Goal: Task Accomplishment & Management: Manage account settings

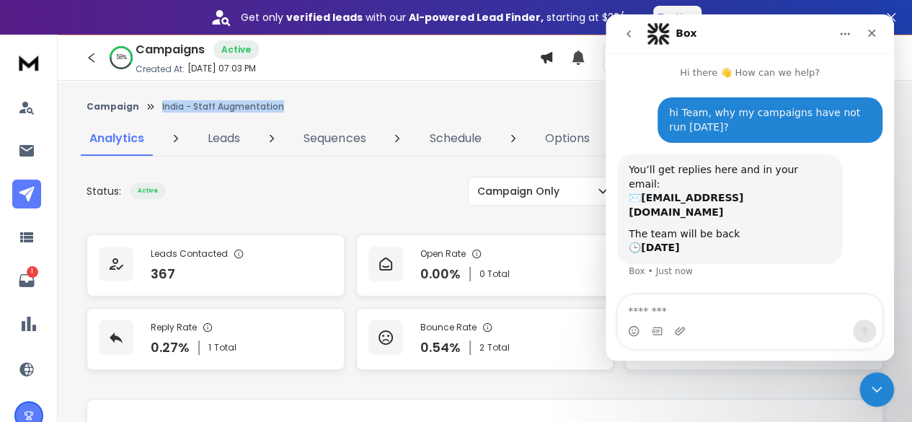
drag, startPoint x: 246, startPoint y: 107, endPoint x: 157, endPoint y: 107, distance: 88.7
click at [157, 107] on div "Campaign [GEOGRAPHIC_DATA] - Staff Augmentation" at bounding box center [485, 106] width 808 height 23
copy p "India - Staff Augmentation"
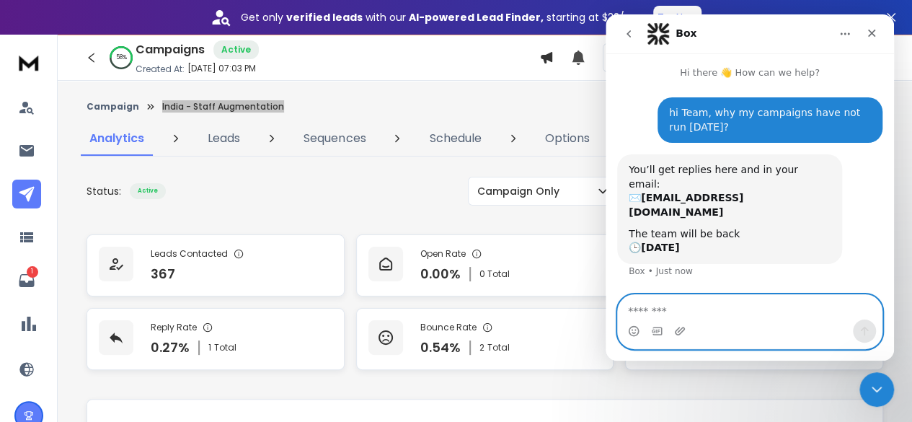
click at [675, 306] on textarea "Message…" at bounding box center [750, 307] width 264 height 25
paste textarea "**********"
type textarea "**********"
click at [861, 327] on icon "Send a message…" at bounding box center [864, 331] width 12 height 12
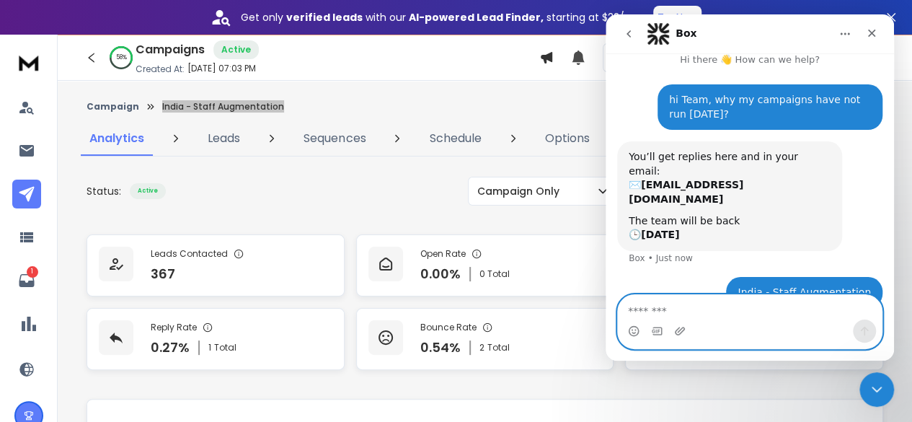
paste textarea "**********"
type textarea "**********"
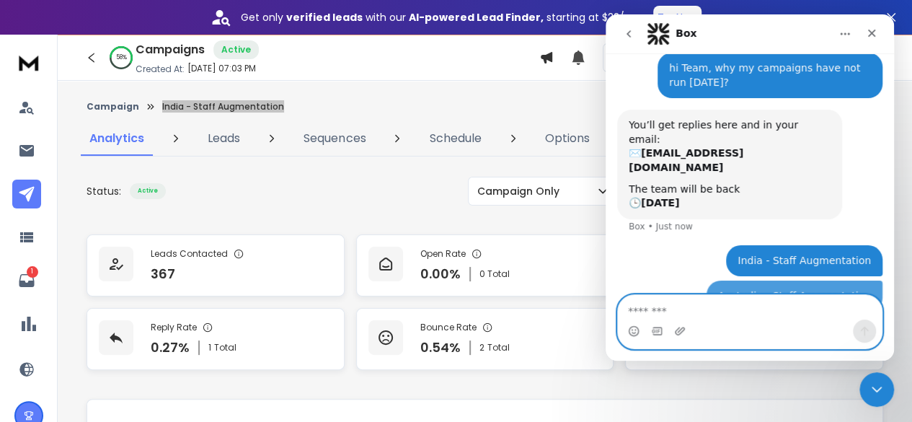
scroll to position [45, 0]
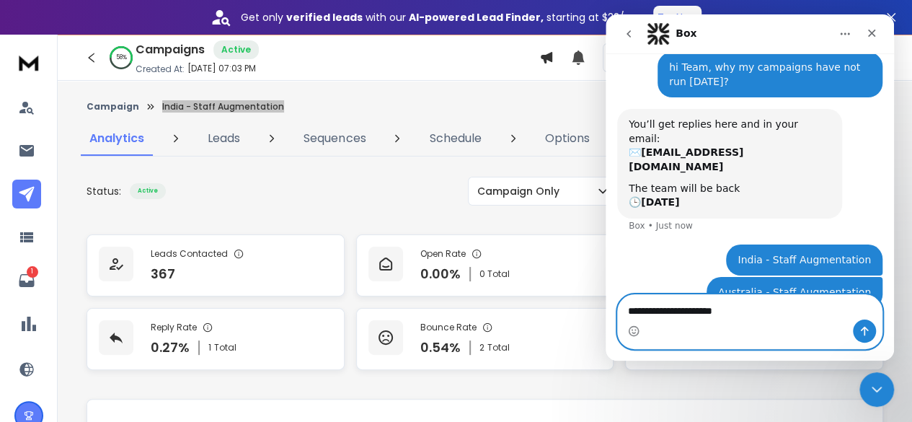
type textarea "**********"
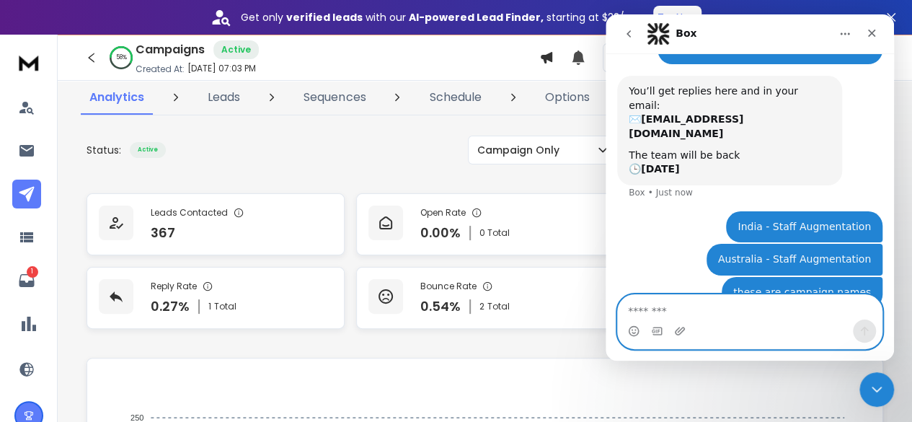
scroll to position [72, 0]
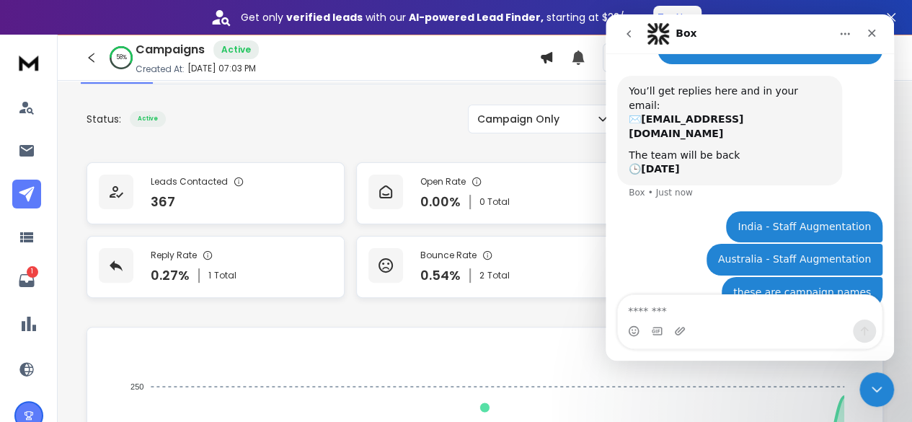
drag, startPoint x: 876, startPoint y: 385, endPoint x: 1672, endPoint y: 754, distance: 877.2
click at [876, 386] on icon "Close Intercom Messenger" at bounding box center [876, 389] width 17 height 17
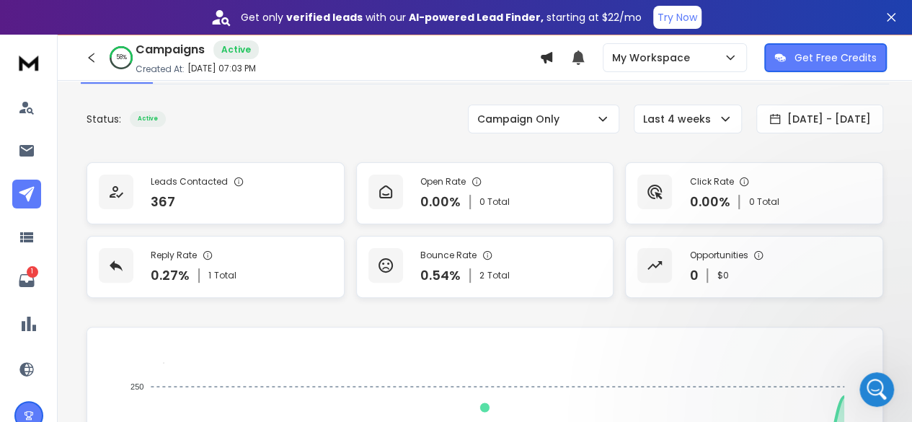
scroll to position [79, 0]
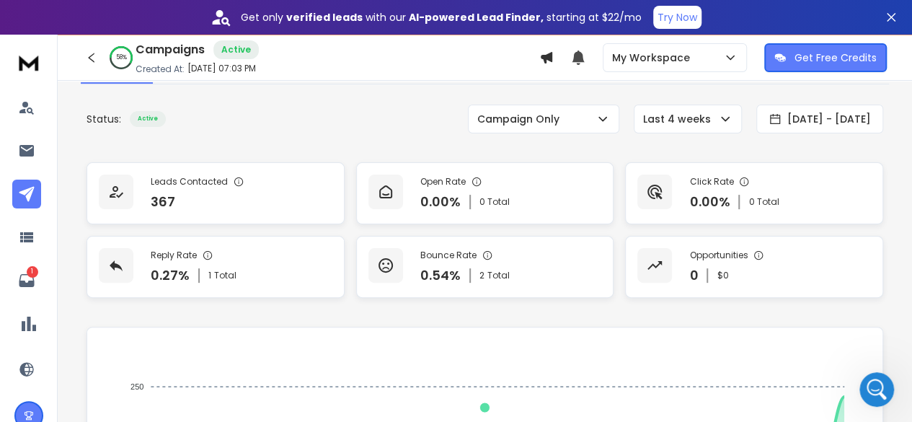
click at [223, 270] on span "Total" at bounding box center [225, 276] width 22 height 12
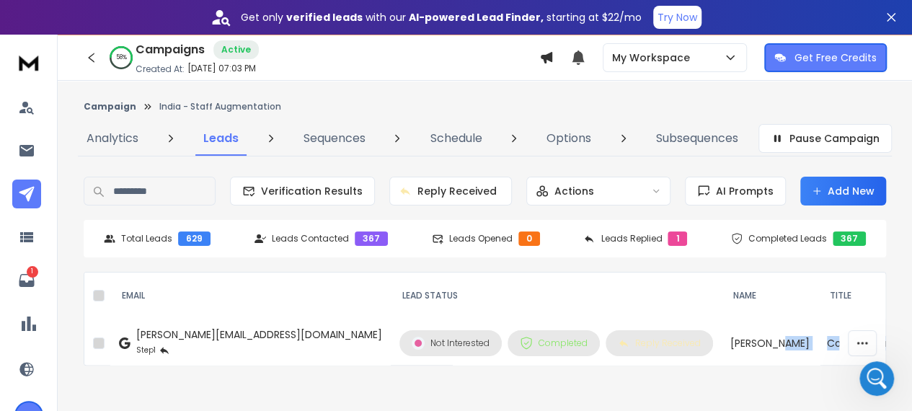
scroll to position [14, 0]
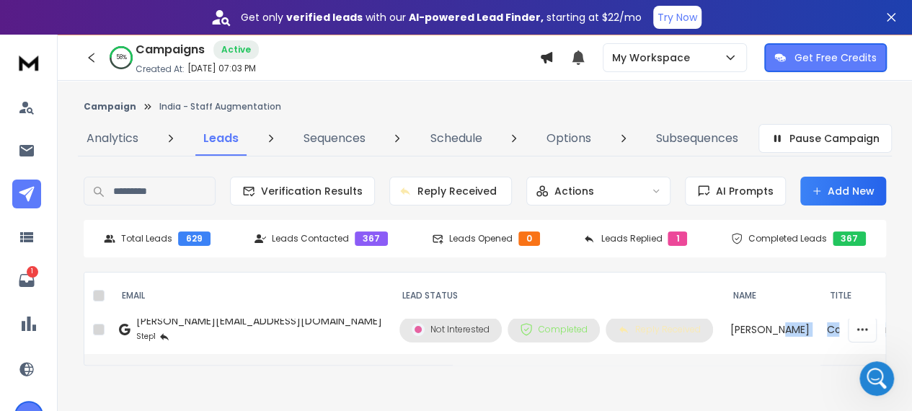
drag, startPoint x: 643, startPoint y: 362, endPoint x: 761, endPoint y: 362, distance: 118.2
click at [761, 362] on table "EMAIL LEAD STATUS NAME title industry LinkedIn Company Name prashanth@piqyu.com…" at bounding box center [661, 312] width 1155 height 107
click at [660, 386] on div "Get only verified leads with our AI-powered Lead Finder, starting at $22/mo Try…" at bounding box center [456, 205] width 912 height 411
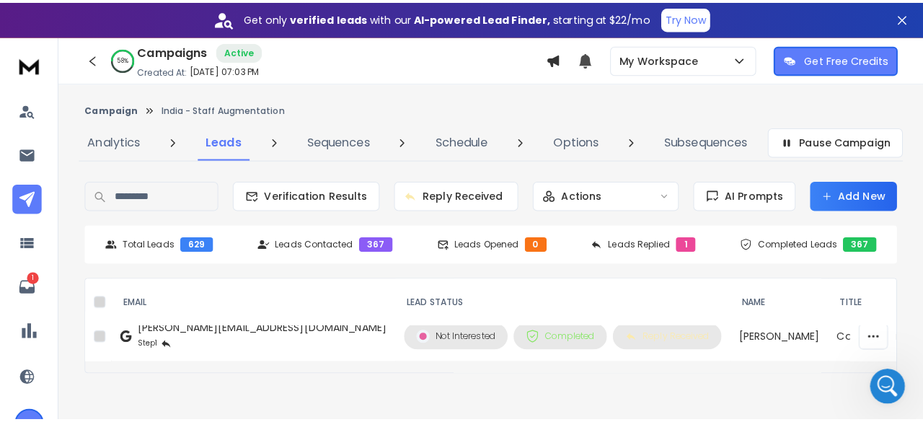
scroll to position [0, 0]
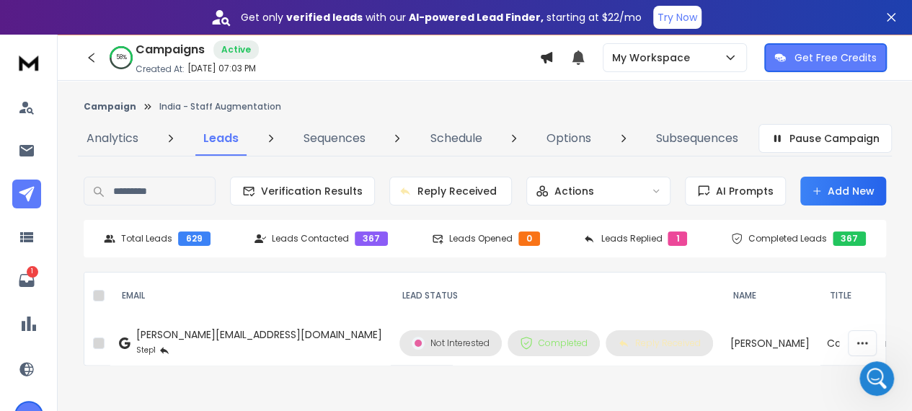
click at [262, 241] on icon at bounding box center [260, 239] width 12 height 12
click at [98, 138] on p "Analytics" at bounding box center [112, 138] width 52 height 17
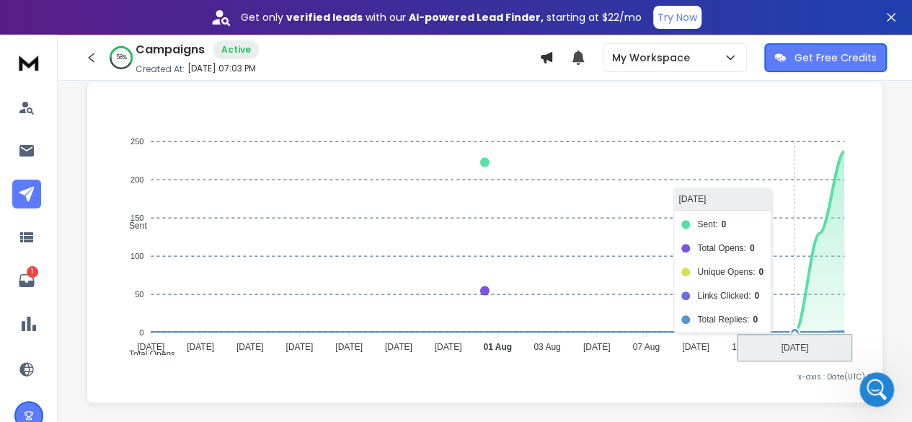
scroll to position [294, 0]
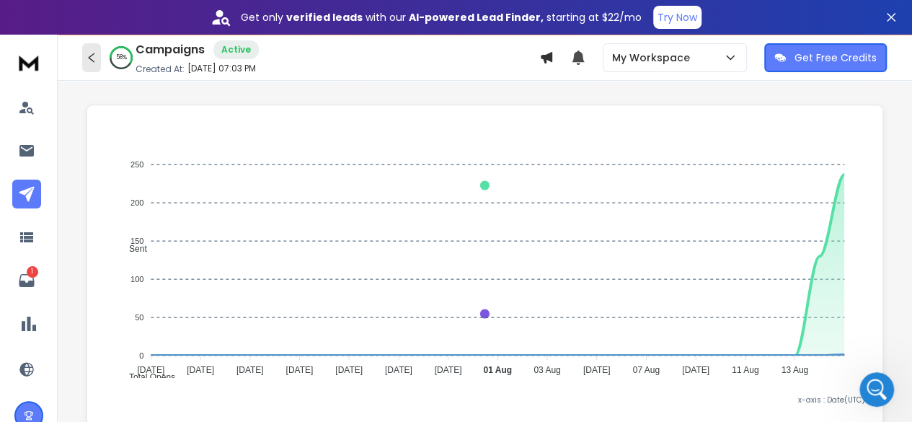
click at [88, 58] on icon at bounding box center [91, 57] width 13 height 13
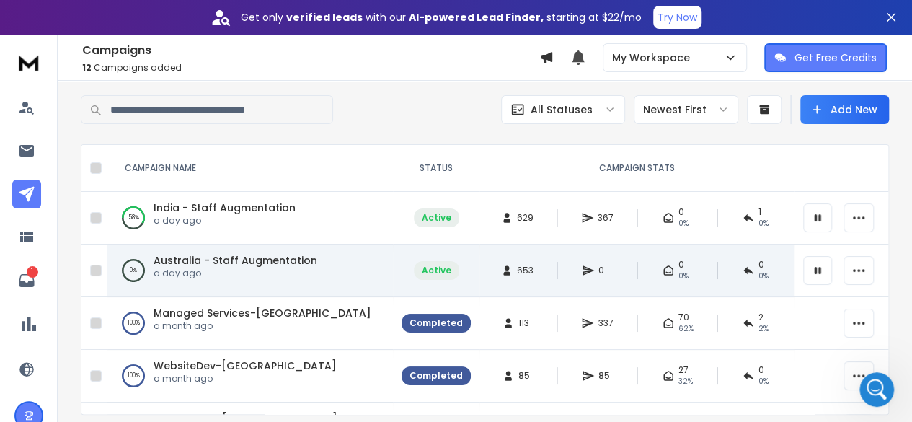
click at [239, 263] on span "Australia - Staff Augmentation" at bounding box center [236, 260] width 164 height 14
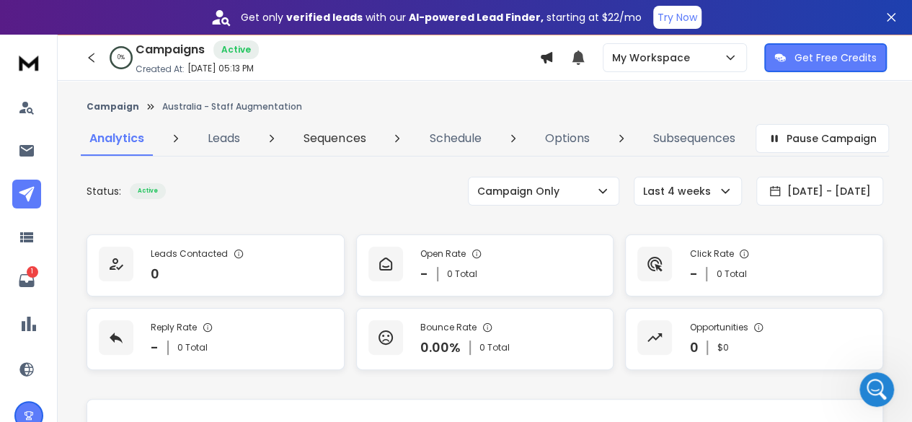
click at [355, 139] on p "Sequences" at bounding box center [334, 138] width 62 height 17
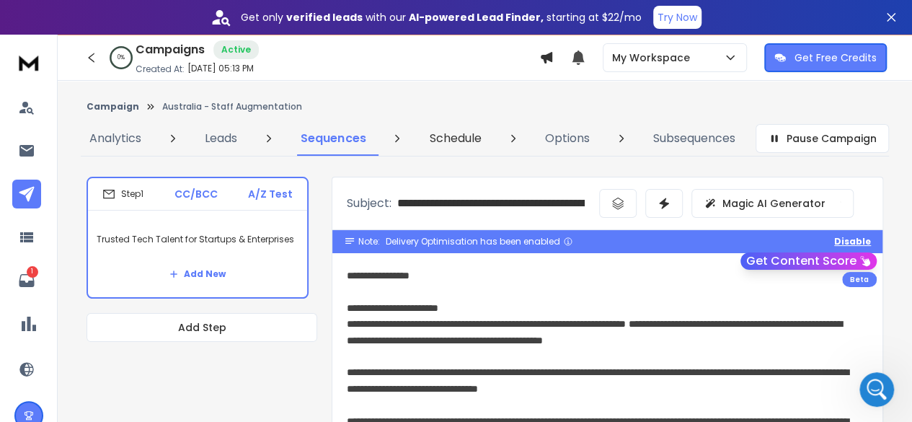
click at [443, 142] on p "Schedule" at bounding box center [456, 138] width 52 height 17
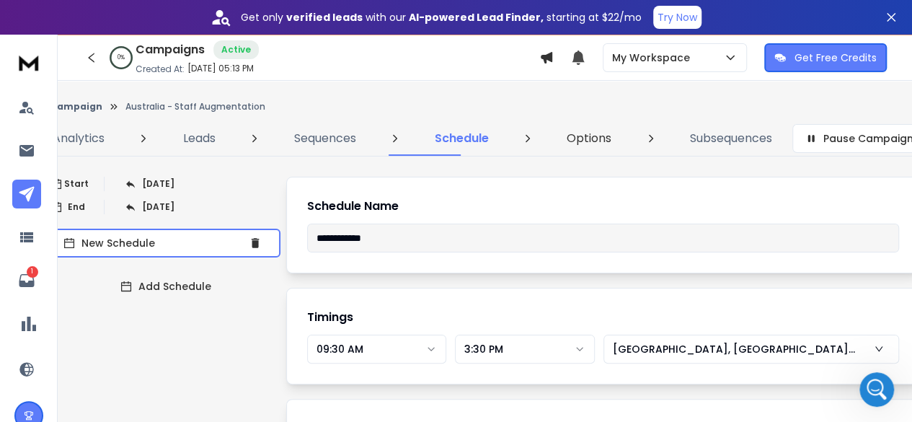
click at [567, 135] on p "Options" at bounding box center [589, 138] width 45 height 17
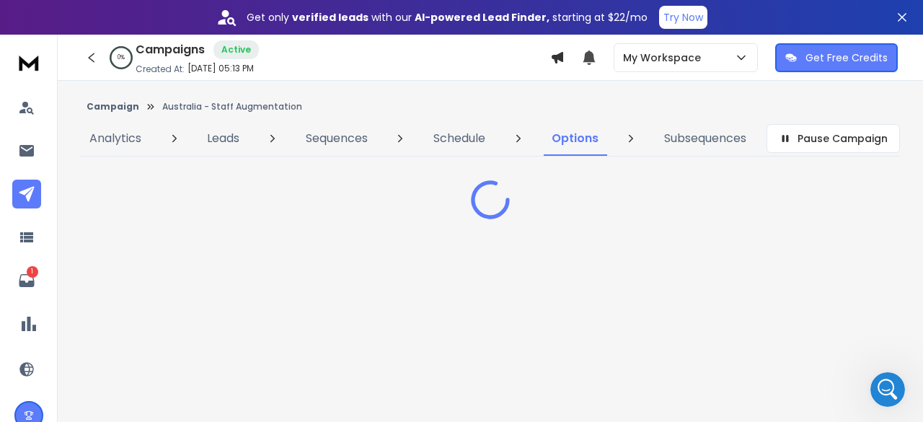
select select "*"
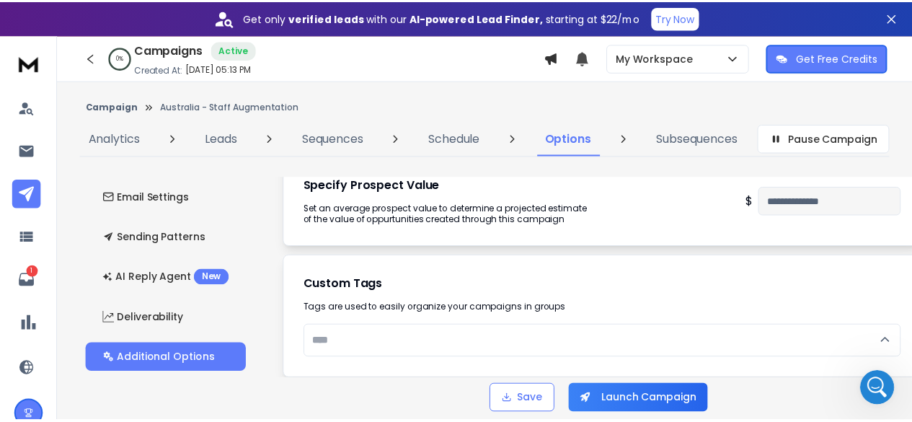
scroll to position [3293, 0]
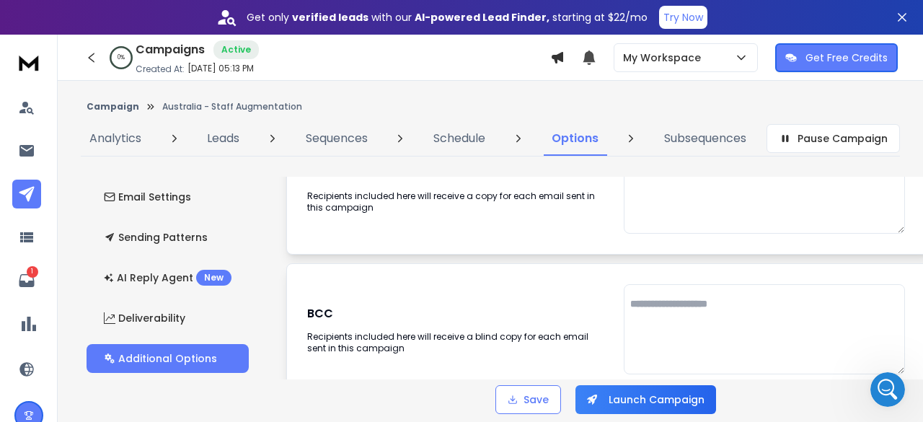
click at [126, 107] on button "Campaign" at bounding box center [112, 107] width 53 height 12
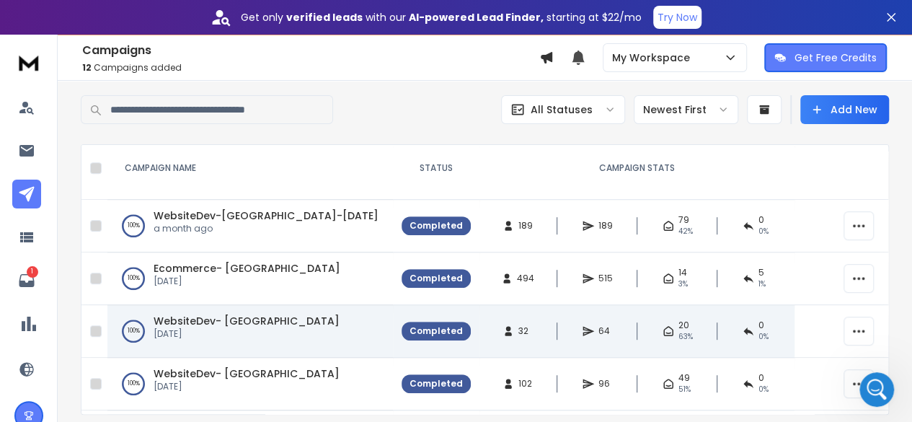
scroll to position [417, 0]
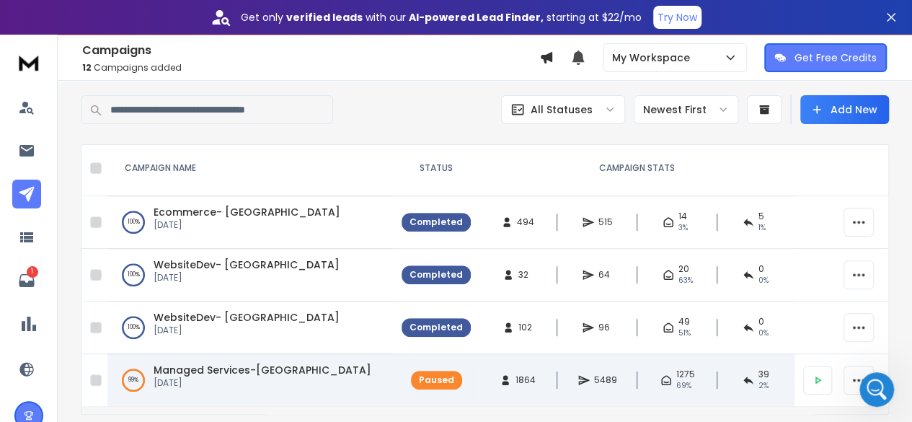
click at [803, 376] on button at bounding box center [817, 379] width 29 height 29
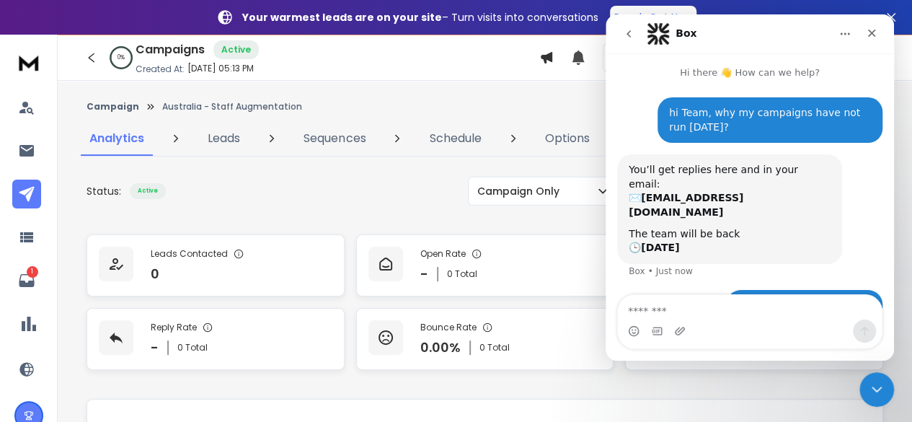
scroll to position [13, 0]
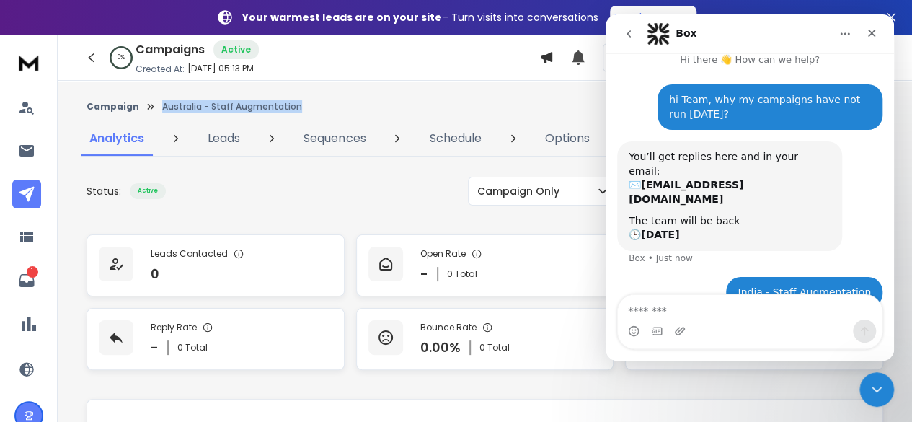
drag, startPoint x: 292, startPoint y: 100, endPoint x: 159, endPoint y: 105, distance: 132.7
click at [159, 105] on div "Campaign Australia - Staff Augmentation" at bounding box center [485, 106] width 808 height 23
copy p "Australia - Staff Augmentation"
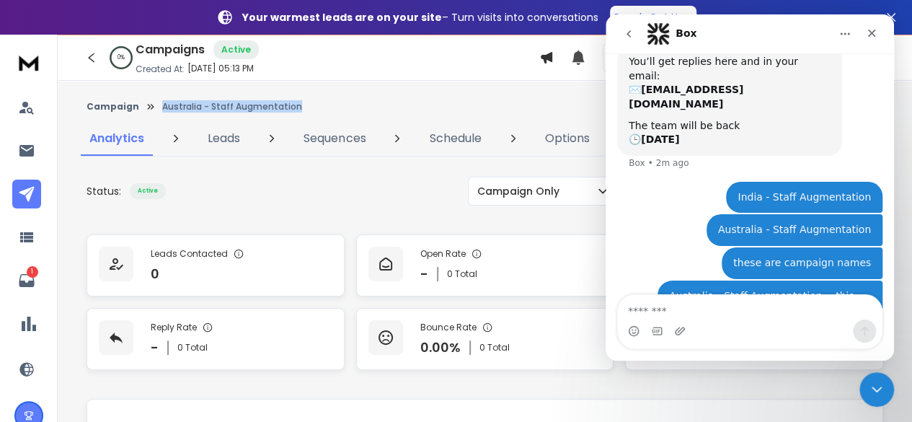
scroll to position [125, 0]
